Goal: Task Accomplishment & Management: Manage account settings

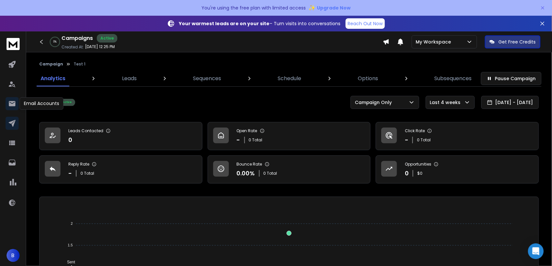
click at [11, 100] on icon at bounding box center [12, 104] width 8 height 8
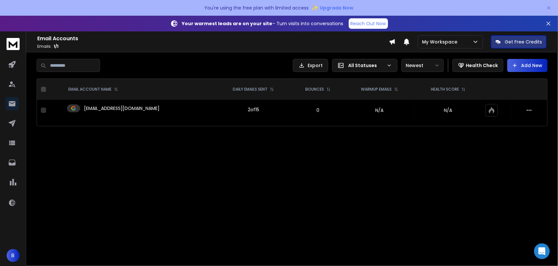
click at [530, 67] on button "Add New" at bounding box center [527, 65] width 40 height 13
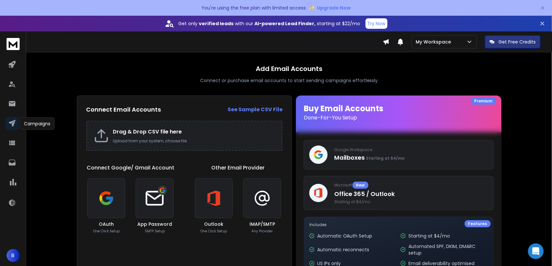
click at [11, 128] on link at bounding box center [12, 123] width 13 height 13
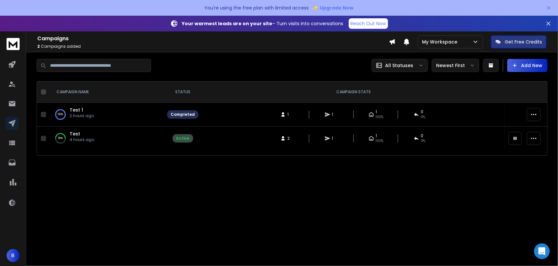
click at [530, 67] on button "Add New" at bounding box center [527, 65] width 40 height 13
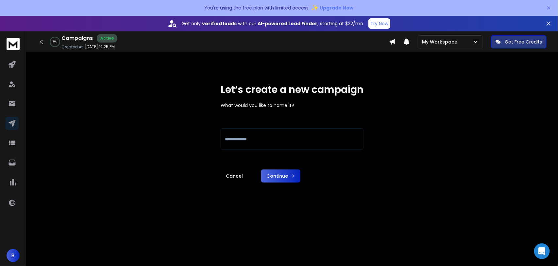
click at [245, 143] on input at bounding box center [292, 139] width 143 height 22
click at [272, 144] on input at bounding box center [292, 139] width 143 height 22
click at [240, 249] on div "You're using the free plan with limited access ✨ Upgrade Now Get only verified …" at bounding box center [279, 133] width 558 height 266
click at [240, 140] on input "****" at bounding box center [292, 139] width 143 height 22
type input "****"
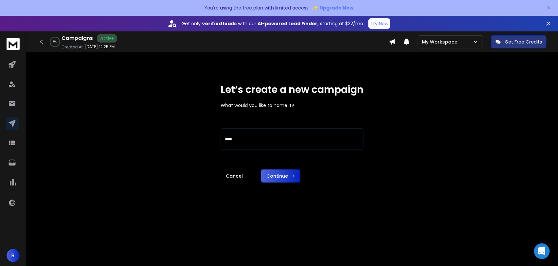
click at [284, 181] on button "Continue" at bounding box center [280, 175] width 39 height 13
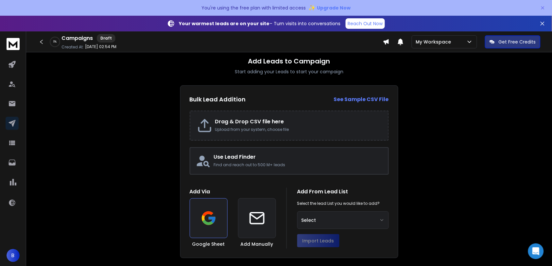
scroll to position [46, 0]
click at [262, 233] on div at bounding box center [257, 218] width 38 height 40
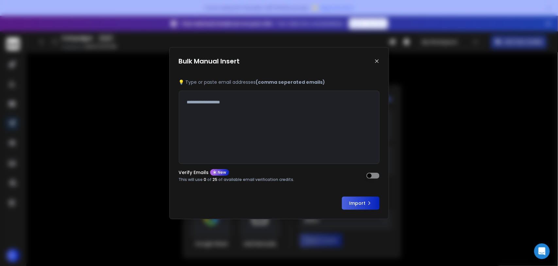
click at [375, 61] on icon at bounding box center [376, 60] width 5 height 5
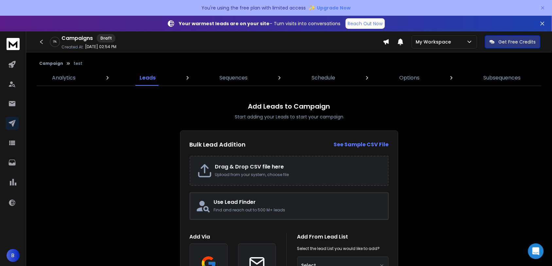
scroll to position [0, 0]
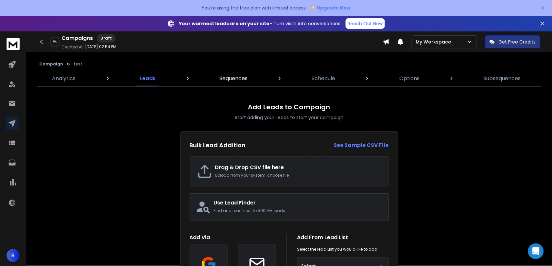
click at [223, 76] on p "Sequences" at bounding box center [234, 79] width 28 height 8
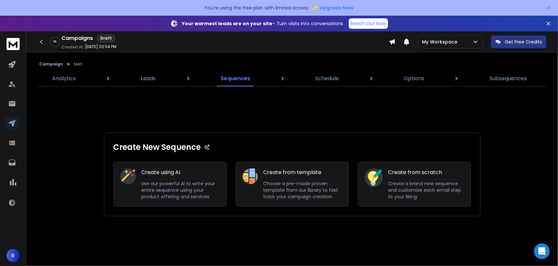
click at [417, 177] on div "Create from scratch Create a brand new sequence and customize each email step t…" at bounding box center [426, 183] width 76 height 31
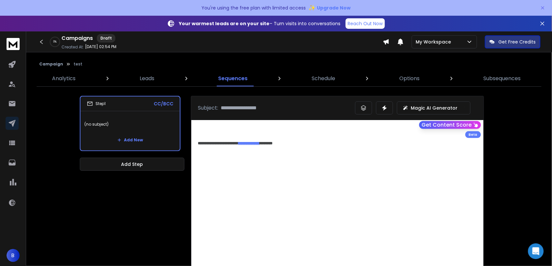
click at [230, 167] on div "**********" at bounding box center [337, 198] width 292 height 156
click at [157, 75] on link "Leads" at bounding box center [147, 79] width 23 height 16
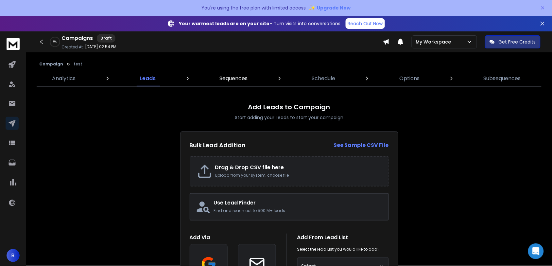
click at [233, 79] on p "Sequences" at bounding box center [234, 79] width 28 height 8
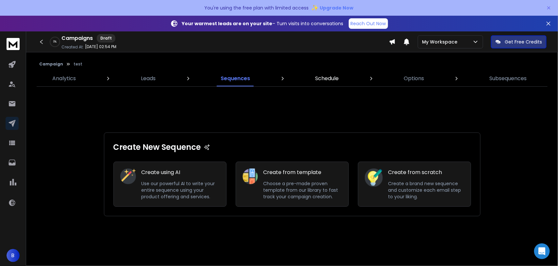
click at [327, 76] on p "Schedule" at bounding box center [327, 79] width 24 height 8
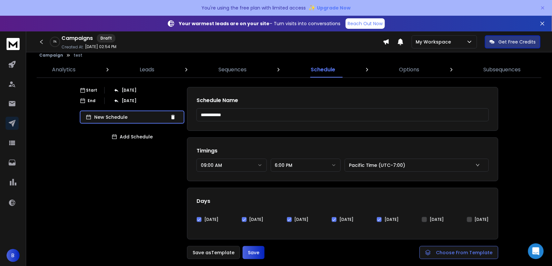
scroll to position [11, 0]
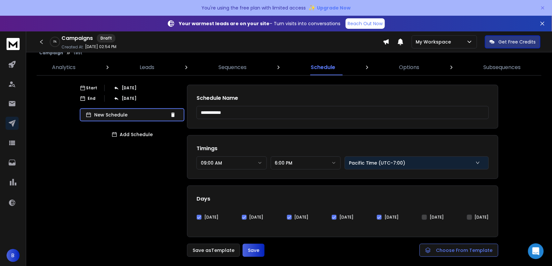
click at [376, 163] on p "Pacific Time (UTC-7:00)" at bounding box center [378, 162] width 59 height 7
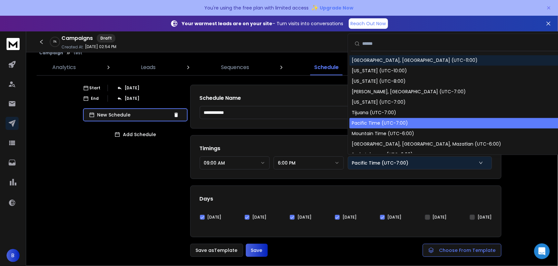
click at [376, 163] on p "Pacific Time (UTC-7:00)" at bounding box center [381, 162] width 59 height 7
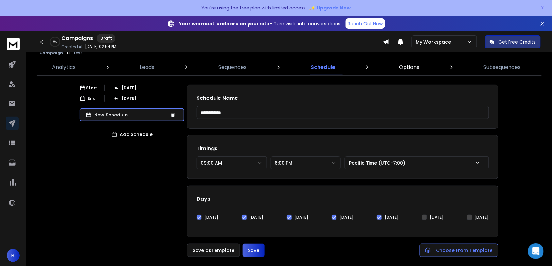
click at [408, 71] on link "Options" at bounding box center [409, 67] width 28 height 16
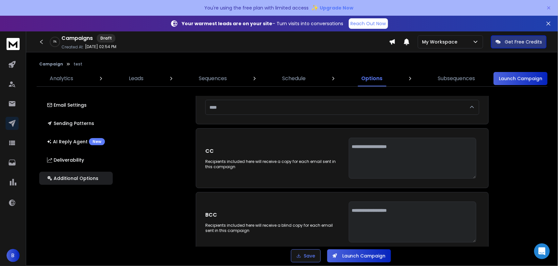
scroll to position [1167, 0]
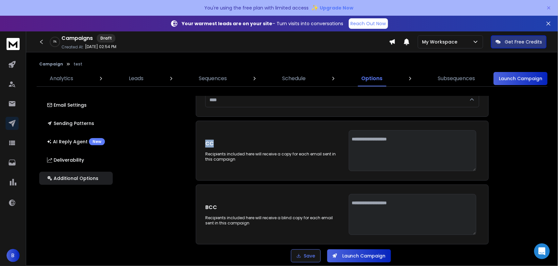
drag, startPoint x: 202, startPoint y: 142, endPoint x: 207, endPoint y: 179, distance: 37.3
click at [213, 142] on h1 "CC" at bounding box center [270, 144] width 130 height 8
drag, startPoint x: 201, startPoint y: 202, endPoint x: 221, endPoint y: 202, distance: 19.6
click at [221, 202] on div "BCC Recipients included here will receive a blind copy for each email sent in t…" at bounding box center [342, 214] width 293 height 60
click at [396, 146] on div at bounding box center [412, 150] width 127 height 41
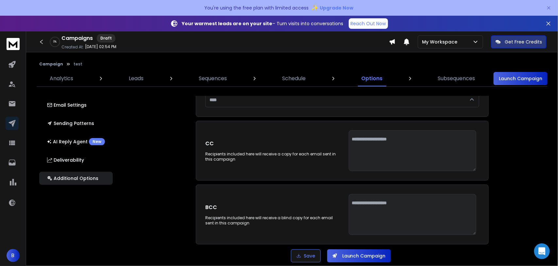
click at [376, 223] on div at bounding box center [412, 214] width 127 height 41
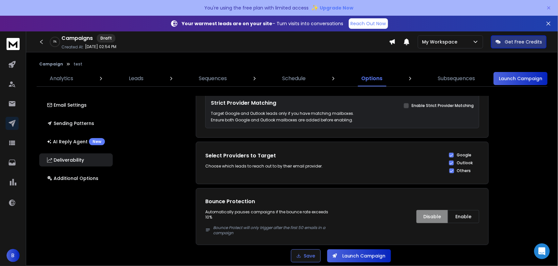
scroll to position [817, 0]
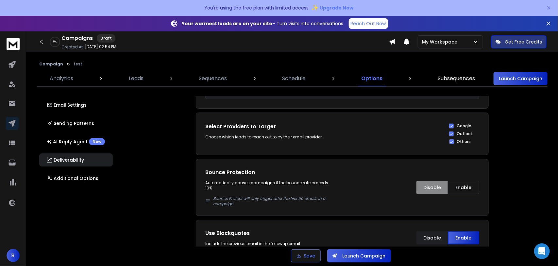
click at [450, 84] on link "Subsequences" at bounding box center [456, 79] width 45 height 16
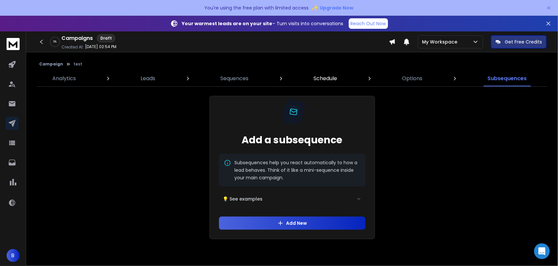
click at [328, 81] on p "Schedule" at bounding box center [325, 79] width 24 height 8
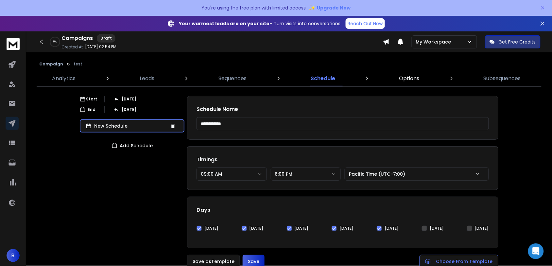
click at [406, 82] on p "Options" at bounding box center [409, 79] width 20 height 8
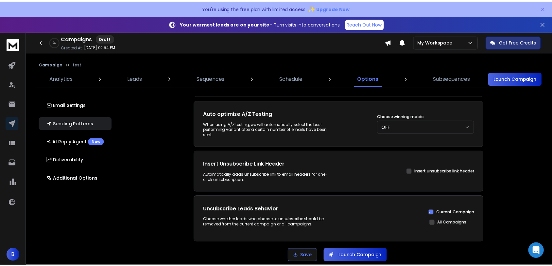
scroll to position [368, 0]
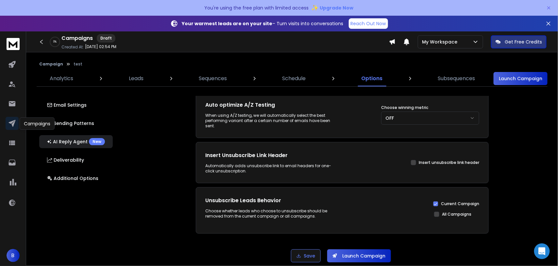
click at [11, 125] on icon at bounding box center [12, 123] width 8 height 8
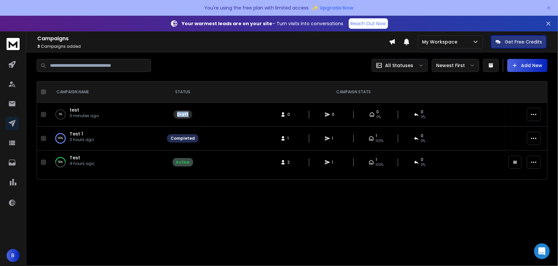
drag, startPoint x: 177, startPoint y: 115, endPoint x: 199, endPoint y: 115, distance: 21.9
click at [199, 115] on td "Draft" at bounding box center [182, 115] width 39 height 24
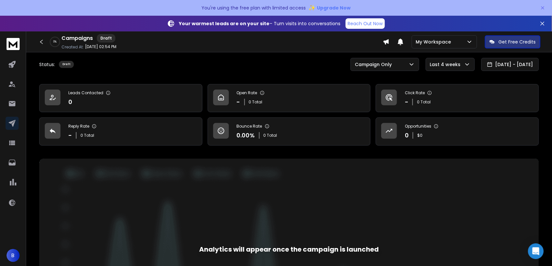
scroll to position [20, 0]
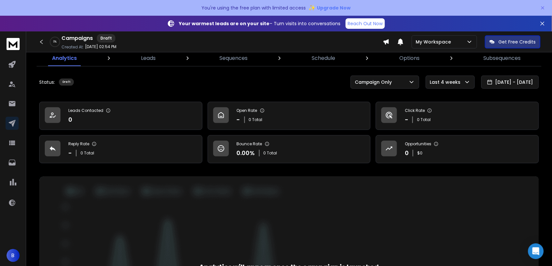
click at [425, 60] on div "Analytics Leads Sequences Schedule Options Subsequences" at bounding box center [286, 58] width 499 height 16
click at [410, 59] on p "Options" at bounding box center [409, 58] width 20 height 8
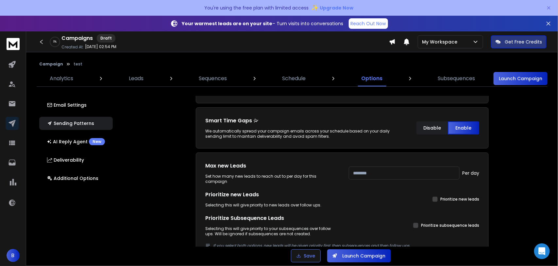
scroll to position [198, 0]
click at [358, 259] on button "Launch Campaign" at bounding box center [359, 255] width 64 height 13
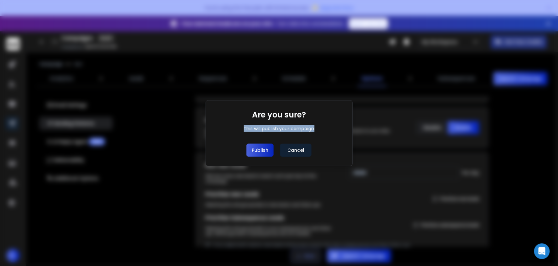
drag, startPoint x: 242, startPoint y: 123, endPoint x: 324, endPoint y: 127, distance: 81.8
click at [326, 126] on div "Are you sure? This will publish your campaign Publish Cancel" at bounding box center [279, 132] width 128 height 47
click at [298, 153] on button "Cancel" at bounding box center [295, 149] width 31 height 13
